Goal: Task Accomplishment & Management: Use online tool/utility

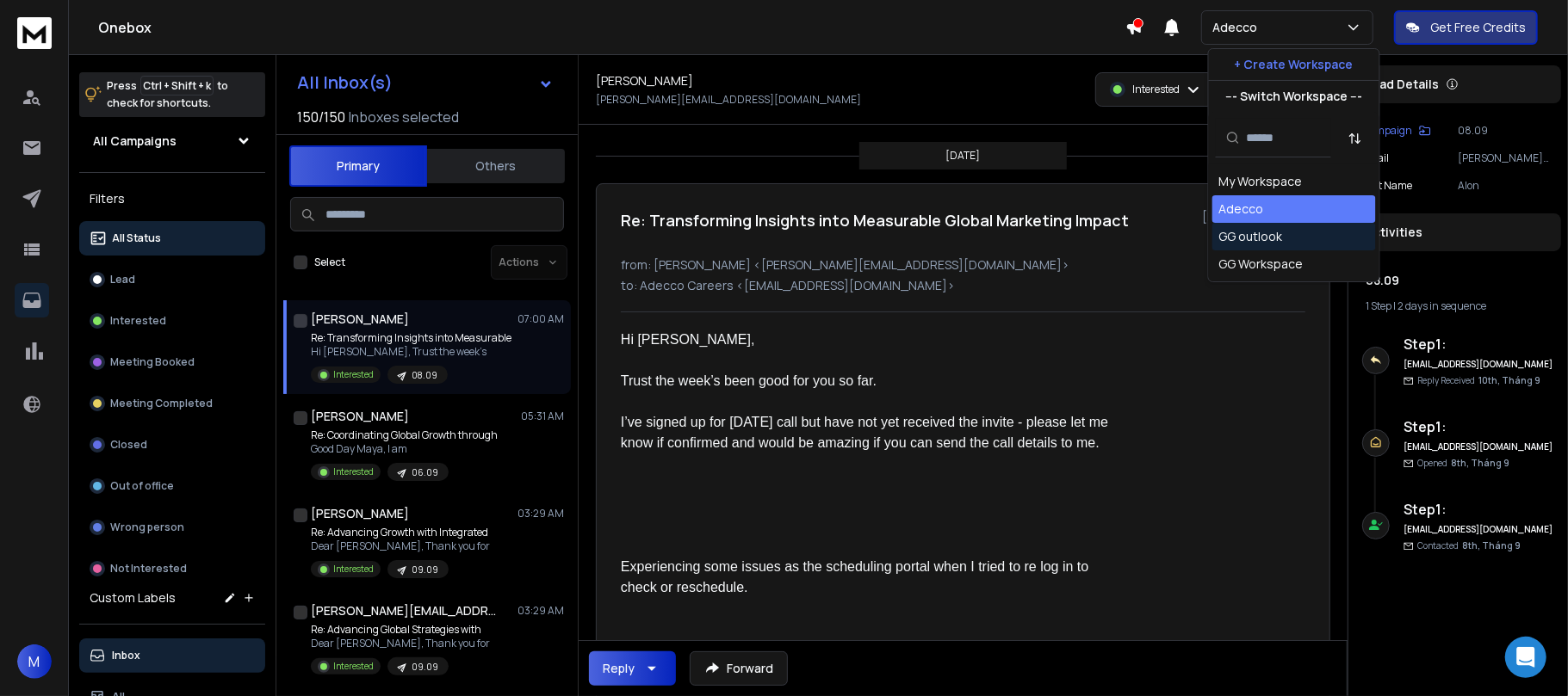
click at [1257, 229] on div "GG outlook" at bounding box center [1251, 236] width 64 height 17
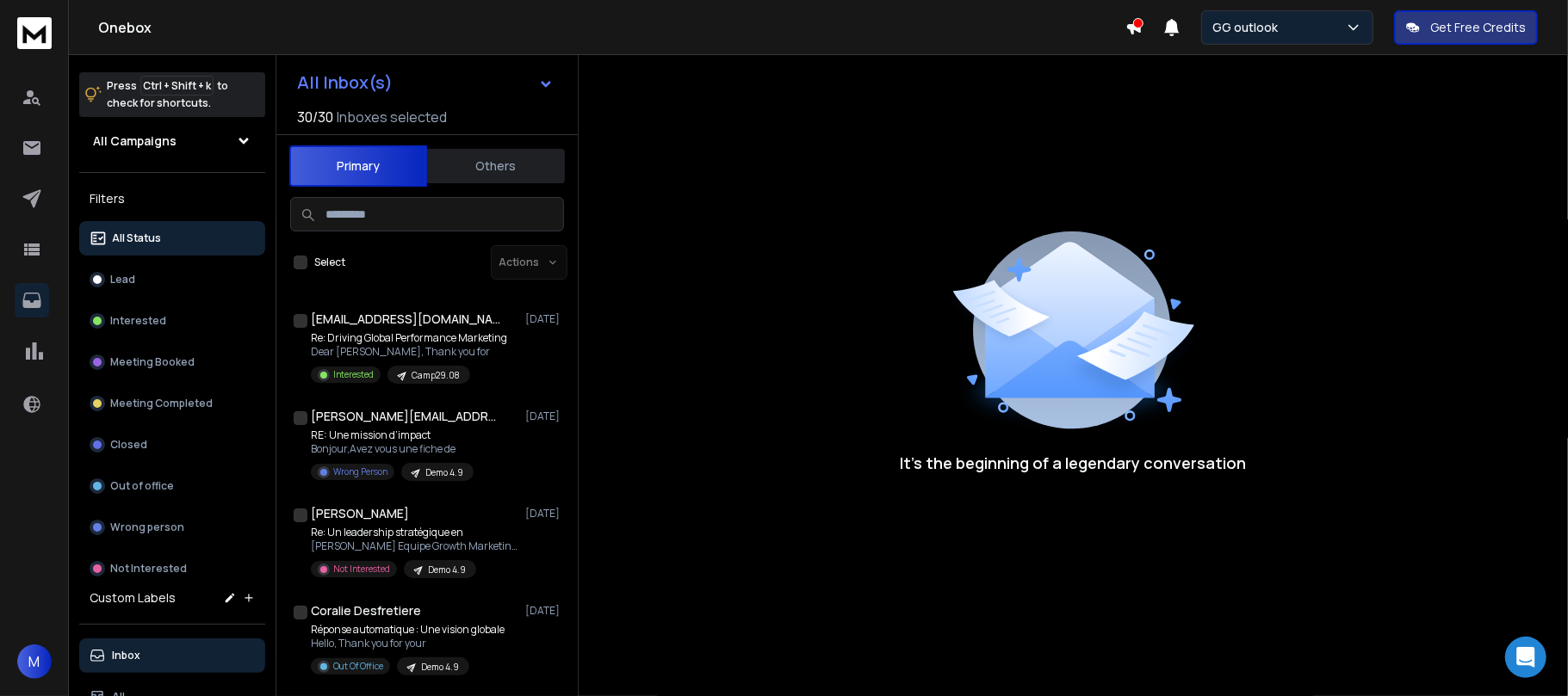
click at [1313, 25] on div "GG outlook" at bounding box center [1287, 27] width 149 height 17
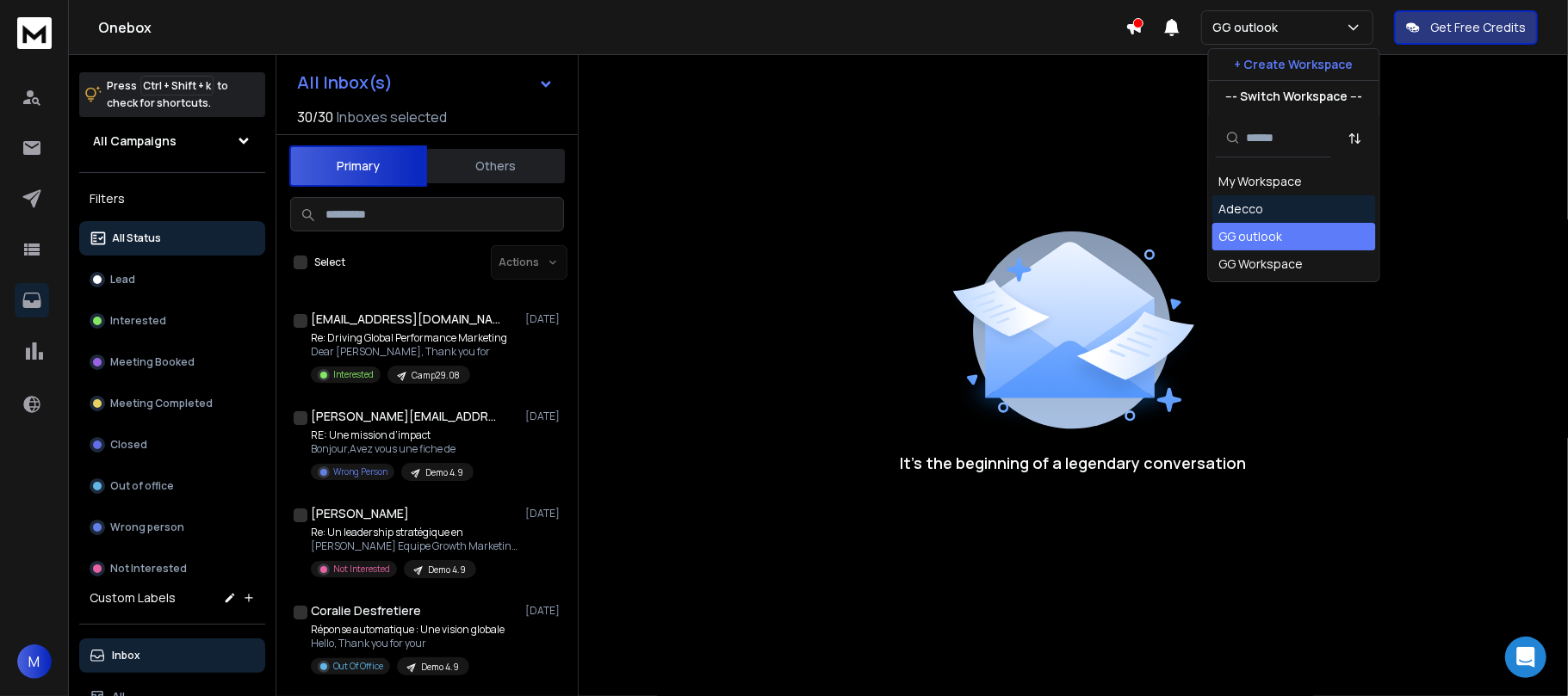
click at [1236, 210] on div "Adecco" at bounding box center [1241, 208] width 45 height 17
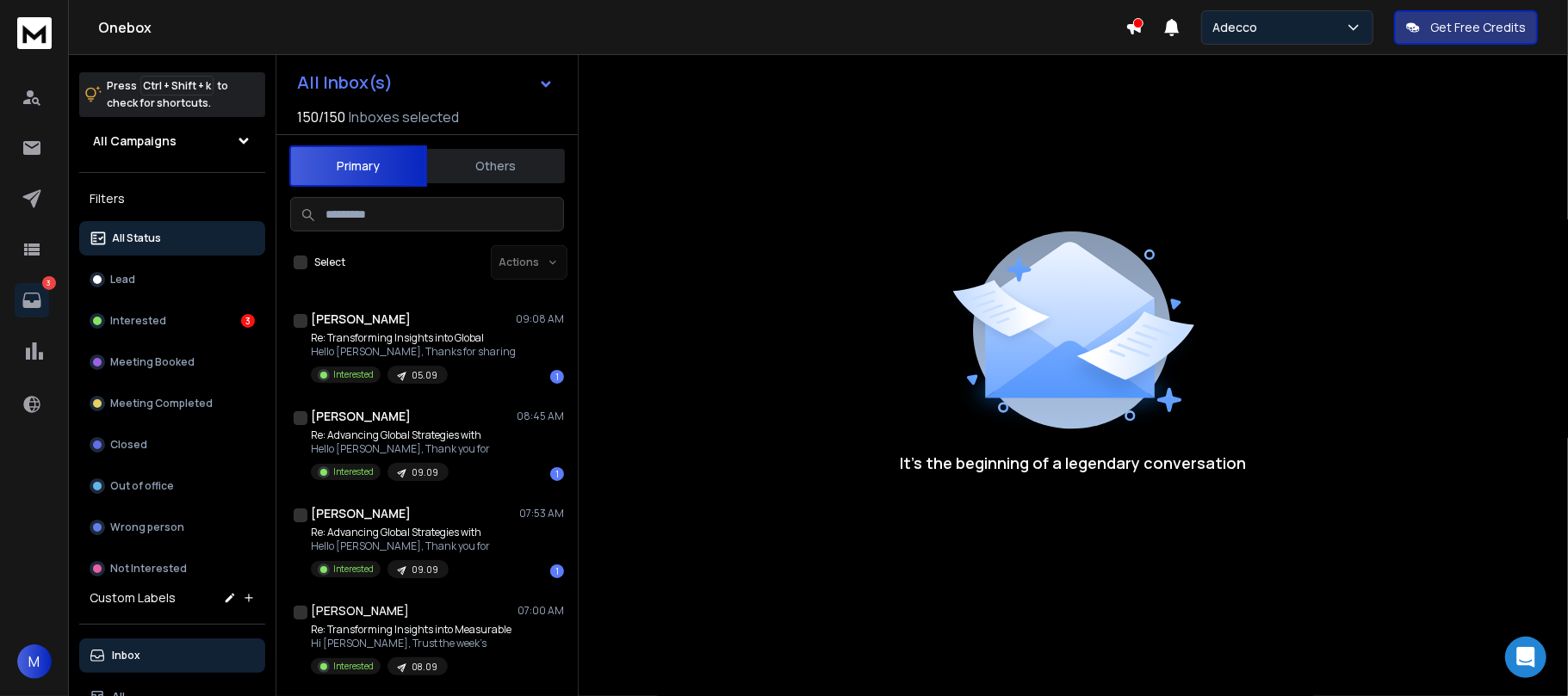
click at [1235, 26] on p "Adecco" at bounding box center [1238, 27] width 52 height 17
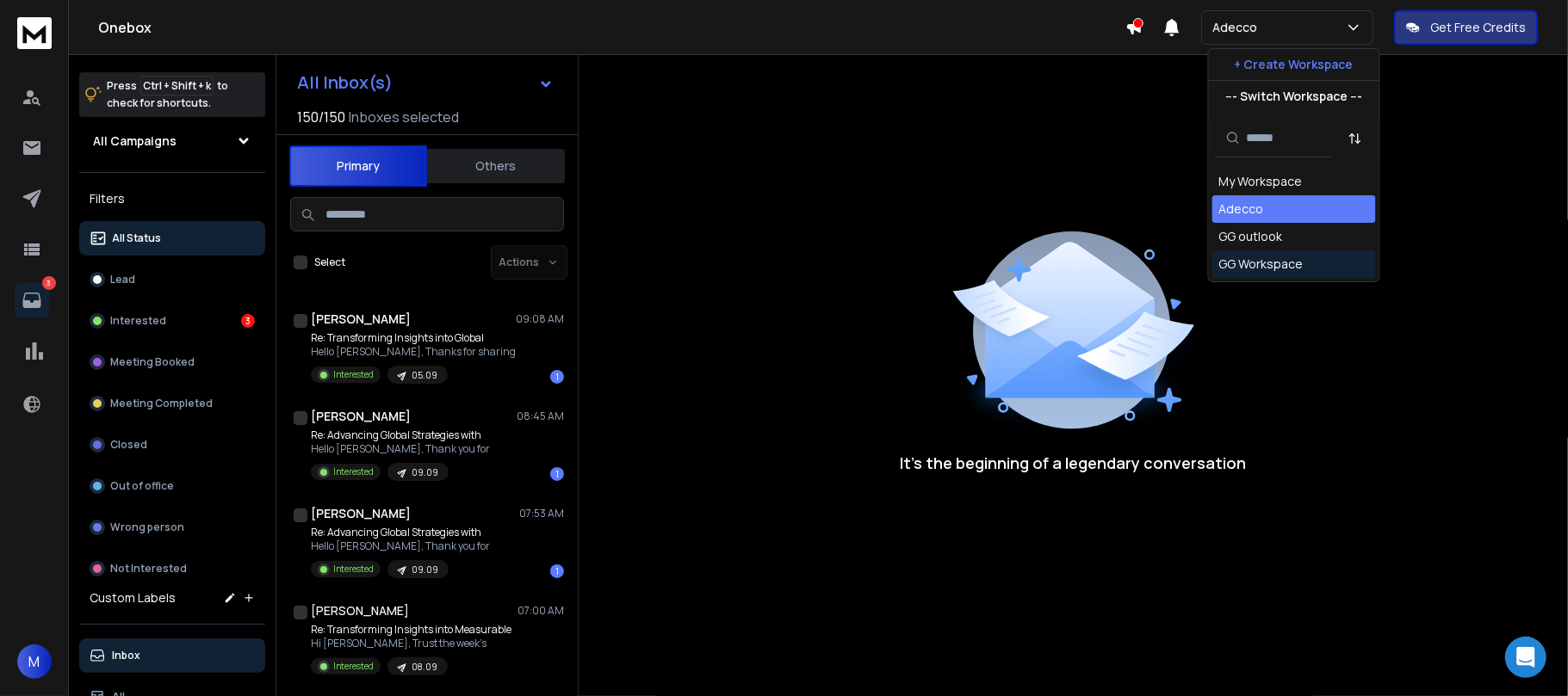
click at [1261, 274] on div "GG Workspace" at bounding box center [1294, 265] width 163 height 28
